Goal: Task Accomplishment & Management: Use online tool/utility

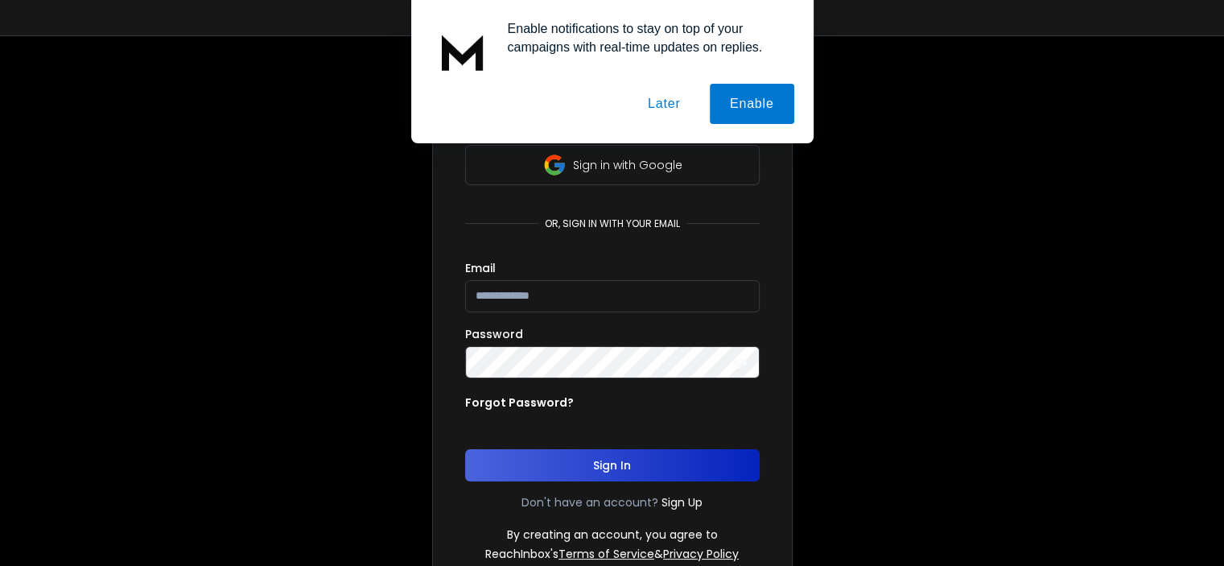
click at [660, 97] on button "Later" at bounding box center [664, 104] width 72 height 40
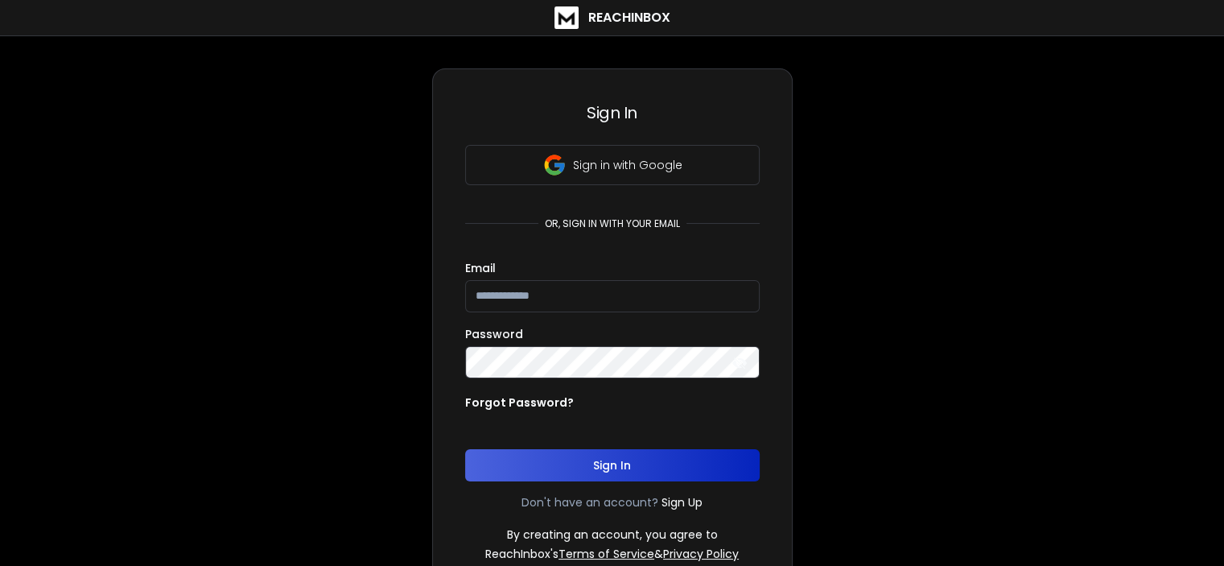
click at [554, 299] on input "email" at bounding box center [612, 296] width 295 height 32
click at [531, 295] on input "email" at bounding box center [612, 296] width 295 height 32
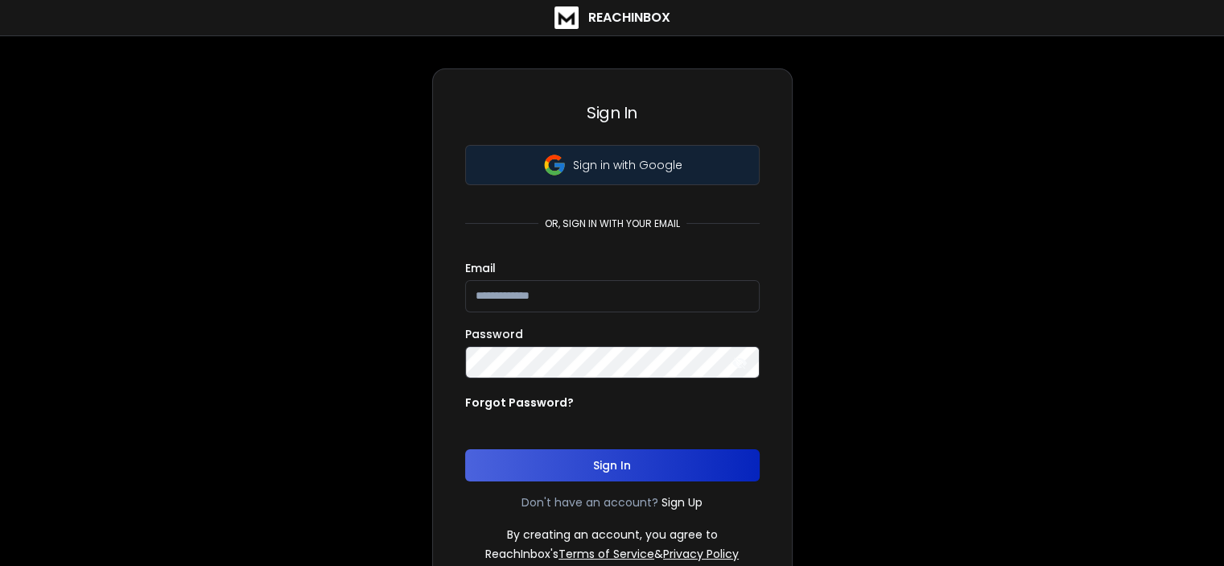
click at [598, 161] on p "Sign in with Google" at bounding box center [627, 165] width 109 height 16
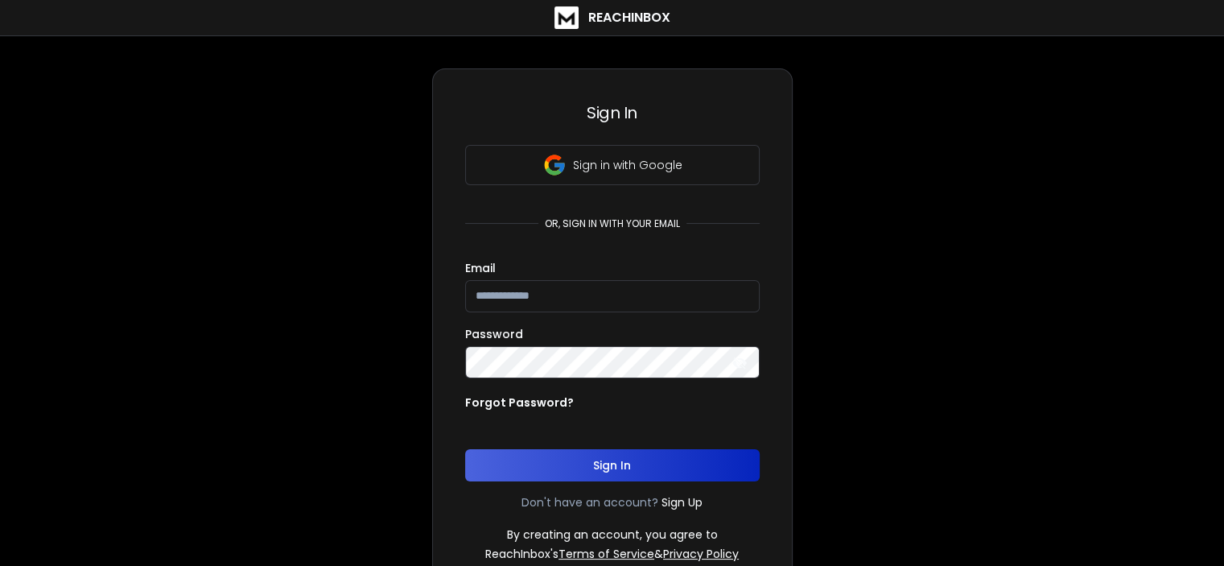
click at [590, 299] on input "email" at bounding box center [612, 296] width 295 height 32
click at [576, 248] on div "Sign in with Google or, sign in with your email Email Password Forgot Password?…" at bounding box center [612, 353] width 295 height 417
click at [579, 303] on input "email" at bounding box center [612, 296] width 295 height 32
click at [544, 297] on input "email" at bounding box center [612, 296] width 295 height 32
click at [381, 286] on div "Welcome to ReachInbox 10x your leads, meetings and deals. Sign In Sign in with …" at bounding box center [612, 331] width 1224 height 526
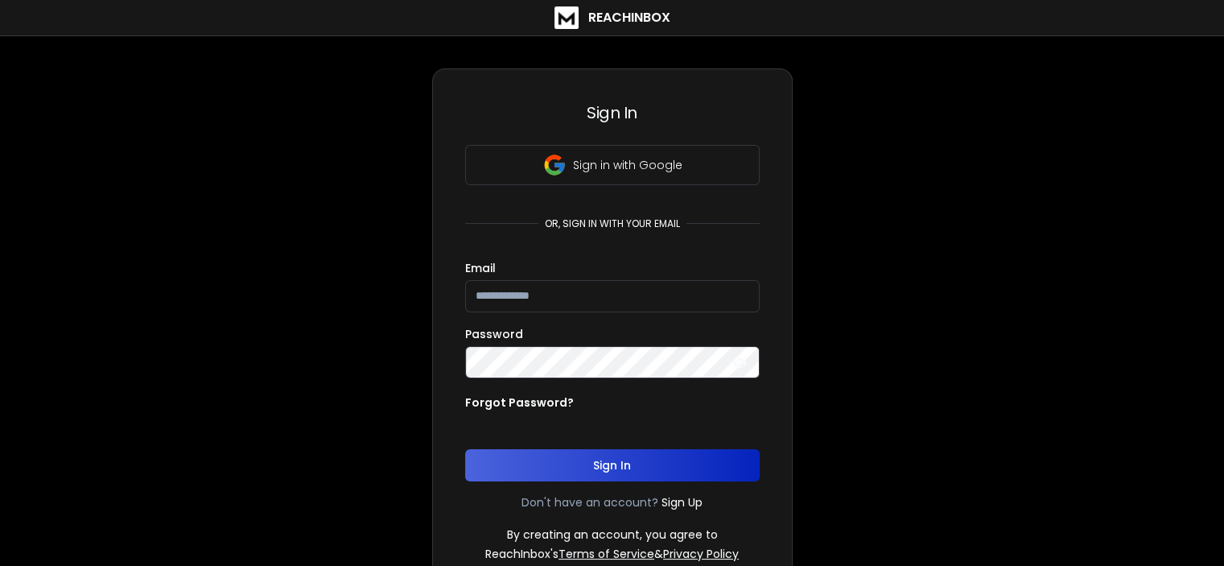
click at [563, 297] on input "email" at bounding box center [612, 296] width 295 height 32
type input "**********"
click at [739, 356] on icon at bounding box center [739, 363] width 14 height 14
click at [601, 470] on button "Sign In" at bounding box center [612, 465] width 295 height 32
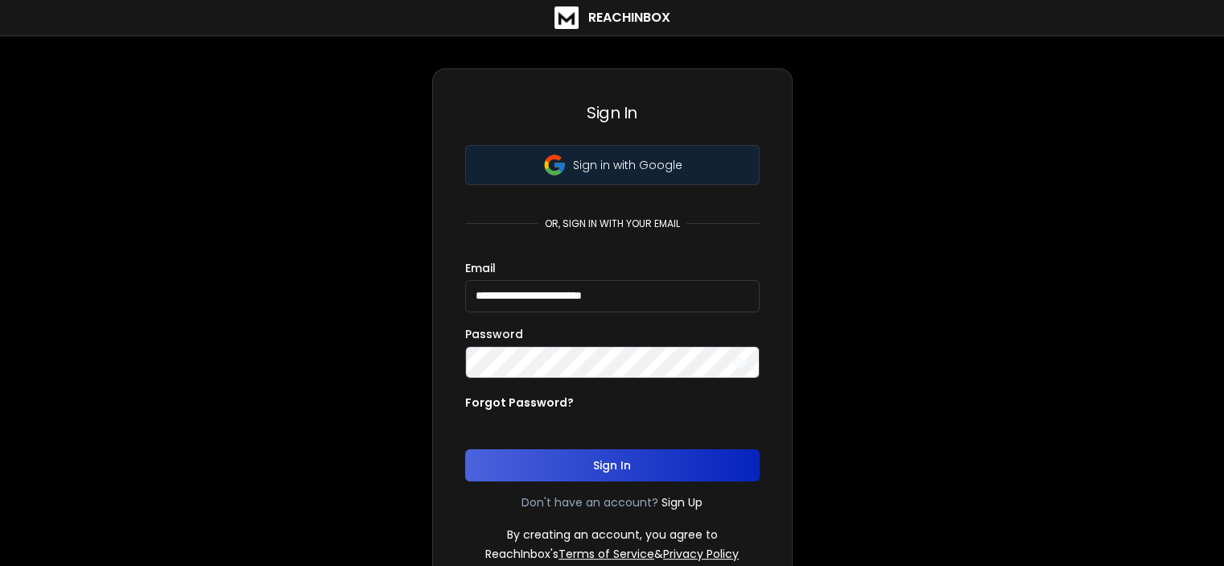
click at [617, 163] on p "Sign in with Google" at bounding box center [627, 165] width 109 height 16
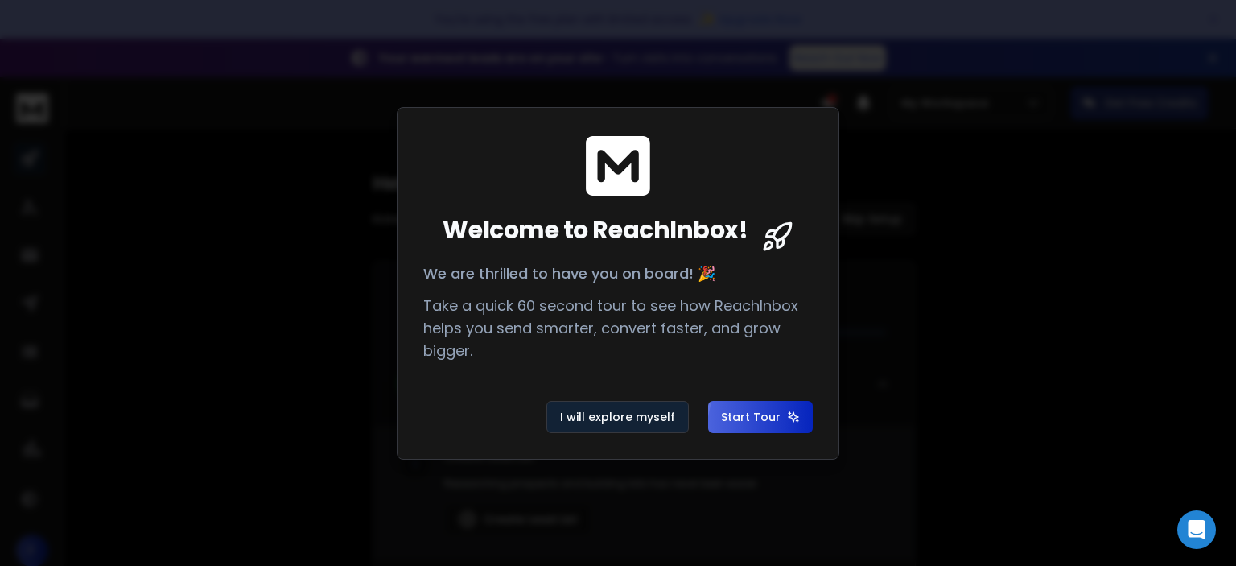
click at [641, 419] on button "I will explore myself" at bounding box center [617, 417] width 142 height 32
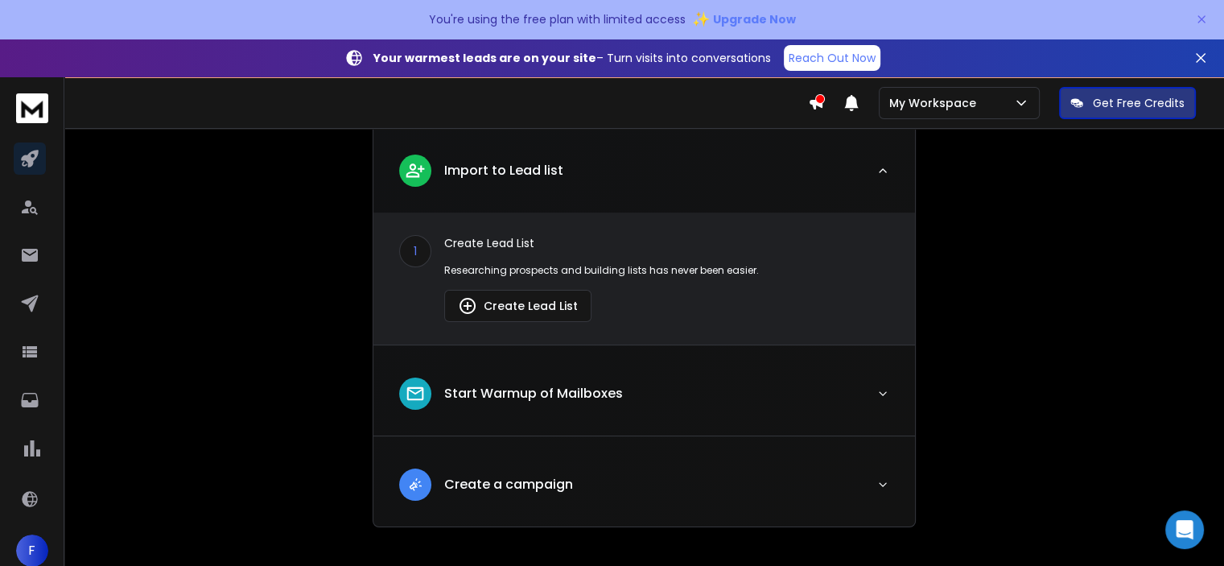
scroll to position [216, 0]
click at [654, 398] on button "Start Warmup of Mailboxes" at bounding box center [644, 397] width 542 height 71
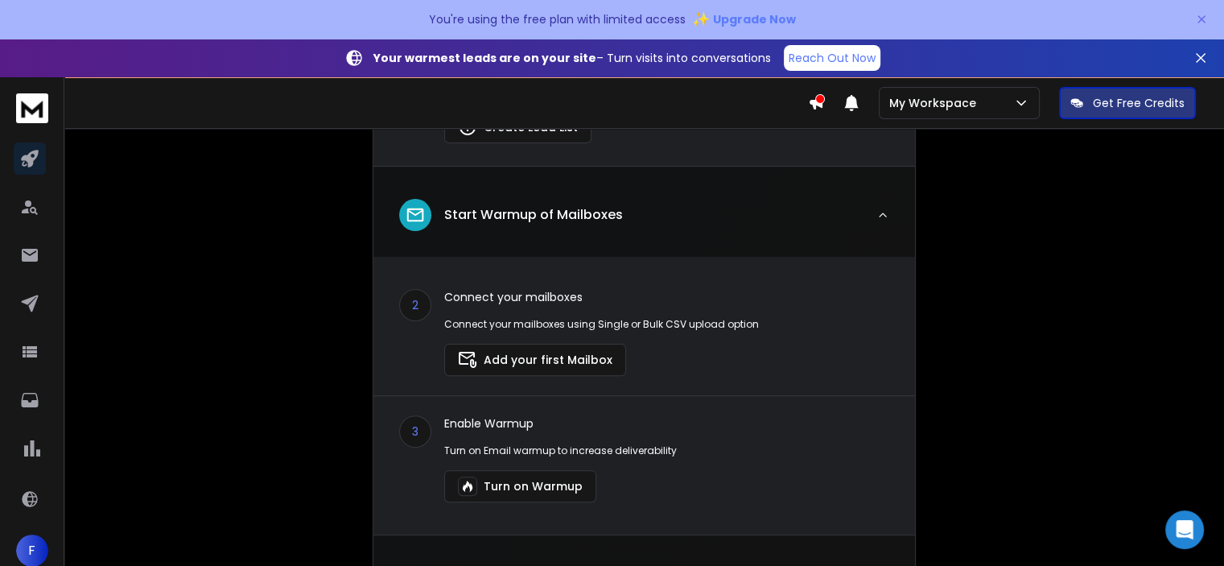
scroll to position [487, 0]
